Goal: Navigation & Orientation: Find specific page/section

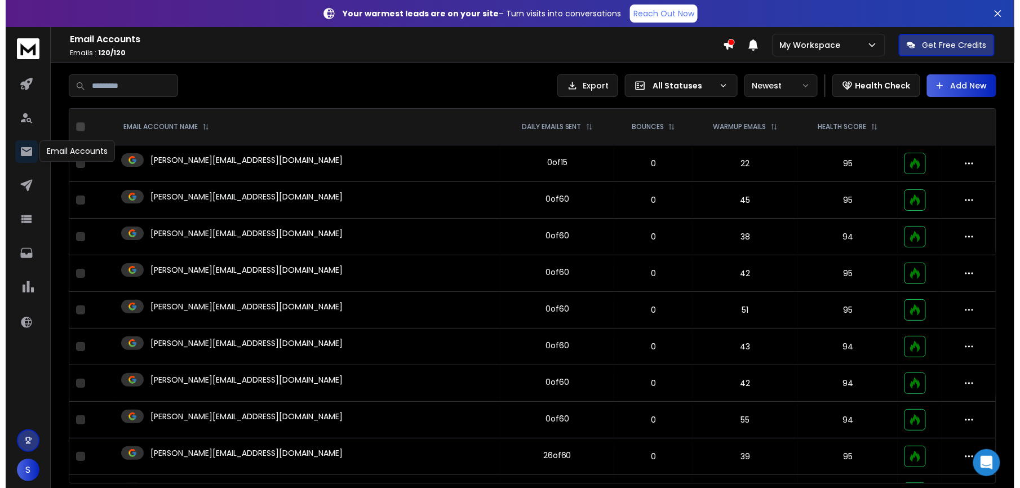
scroll to position [4089, 0]
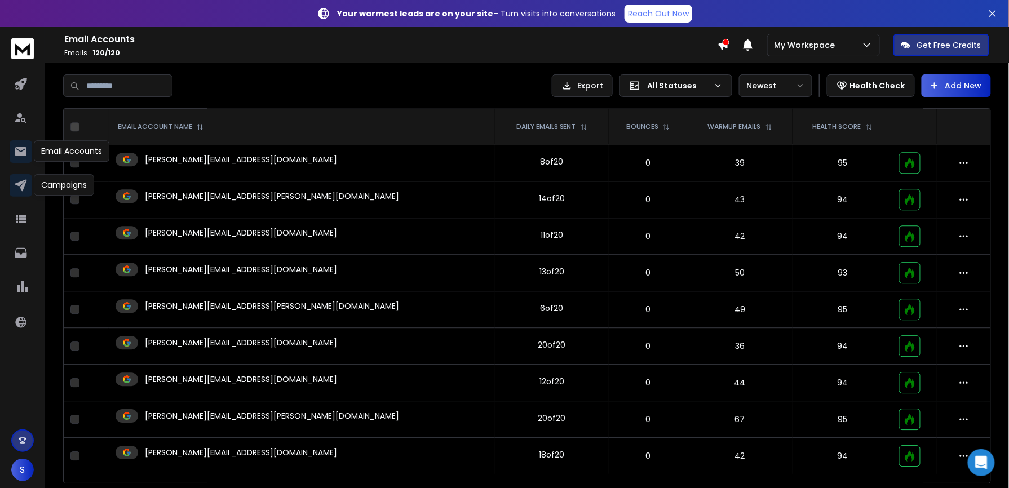
click at [19, 181] on icon at bounding box center [21, 186] width 14 height 14
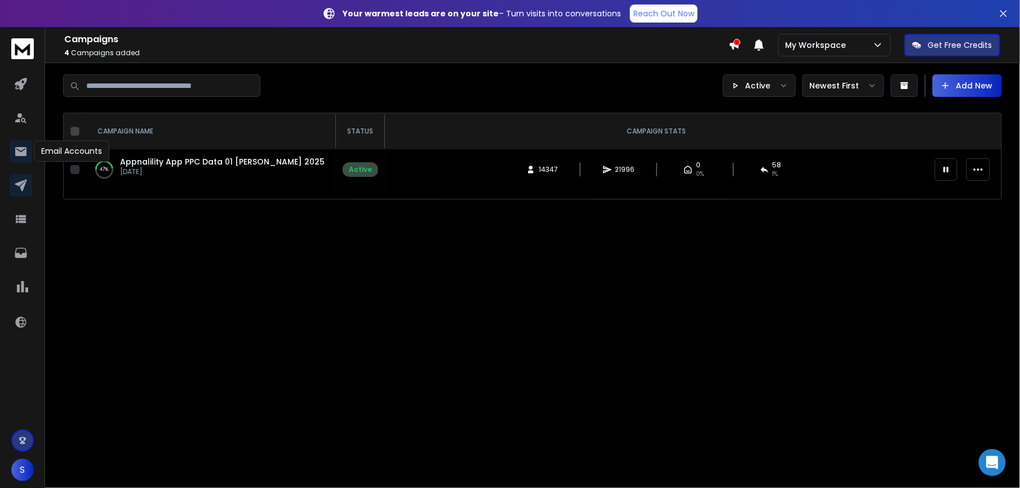
click at [19, 154] on icon at bounding box center [20, 151] width 11 height 9
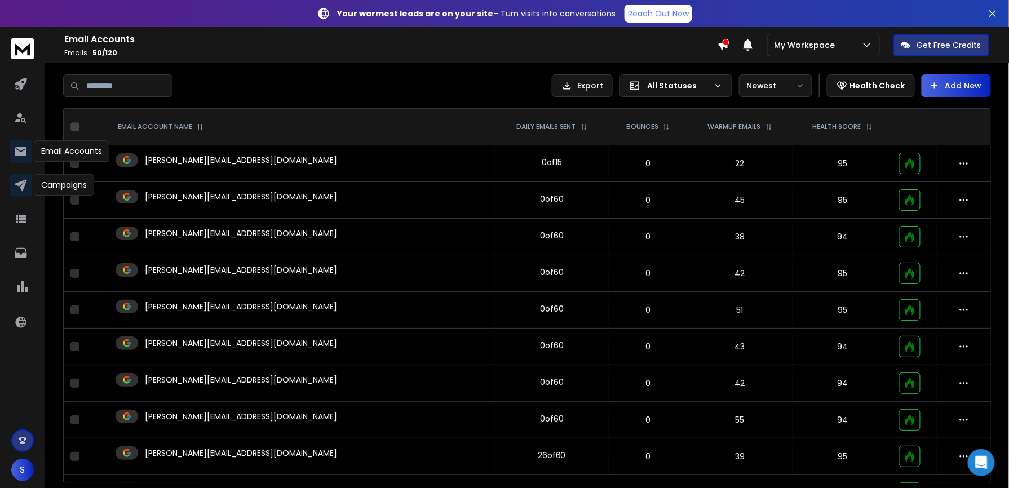
click at [28, 178] on link at bounding box center [21, 185] width 23 height 23
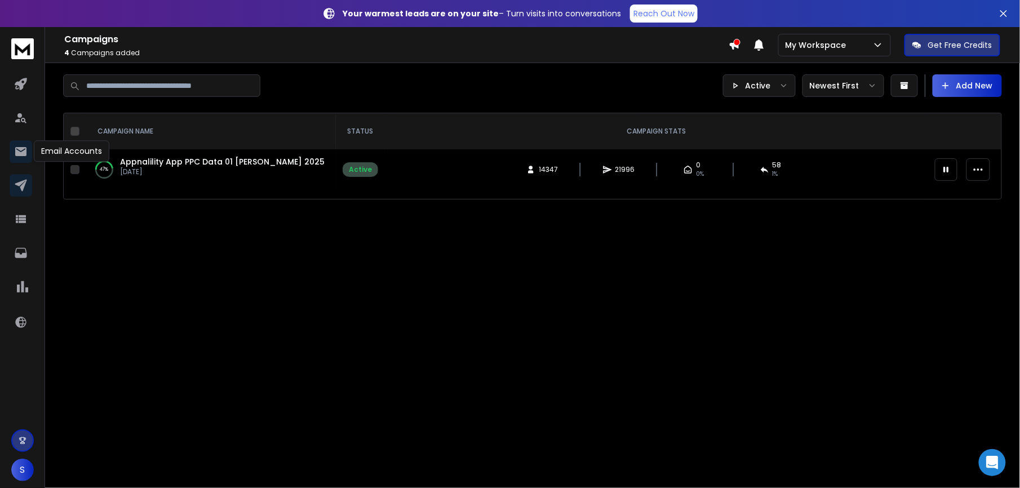
click at [20, 153] on icon at bounding box center [20, 151] width 11 height 9
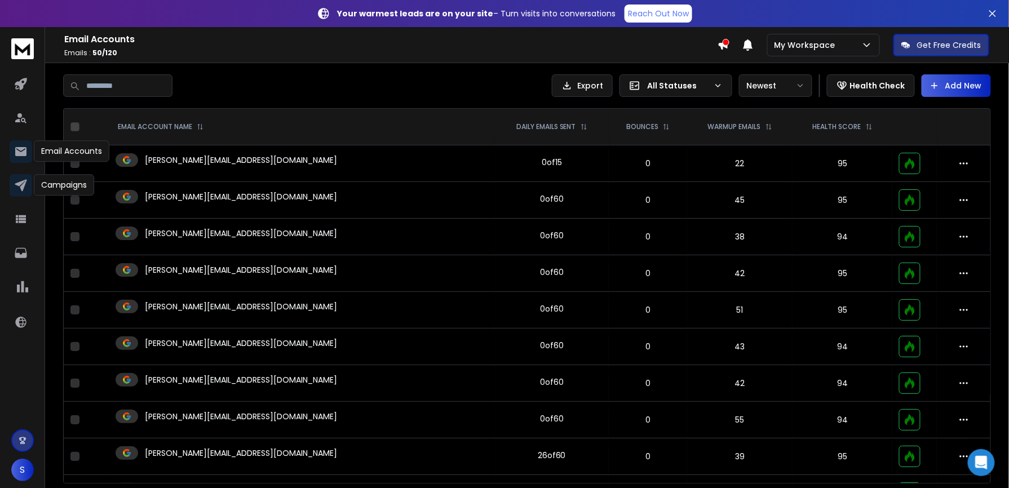
click at [16, 179] on icon at bounding box center [21, 186] width 14 height 14
